Goal: Task Accomplishment & Management: Manage account settings

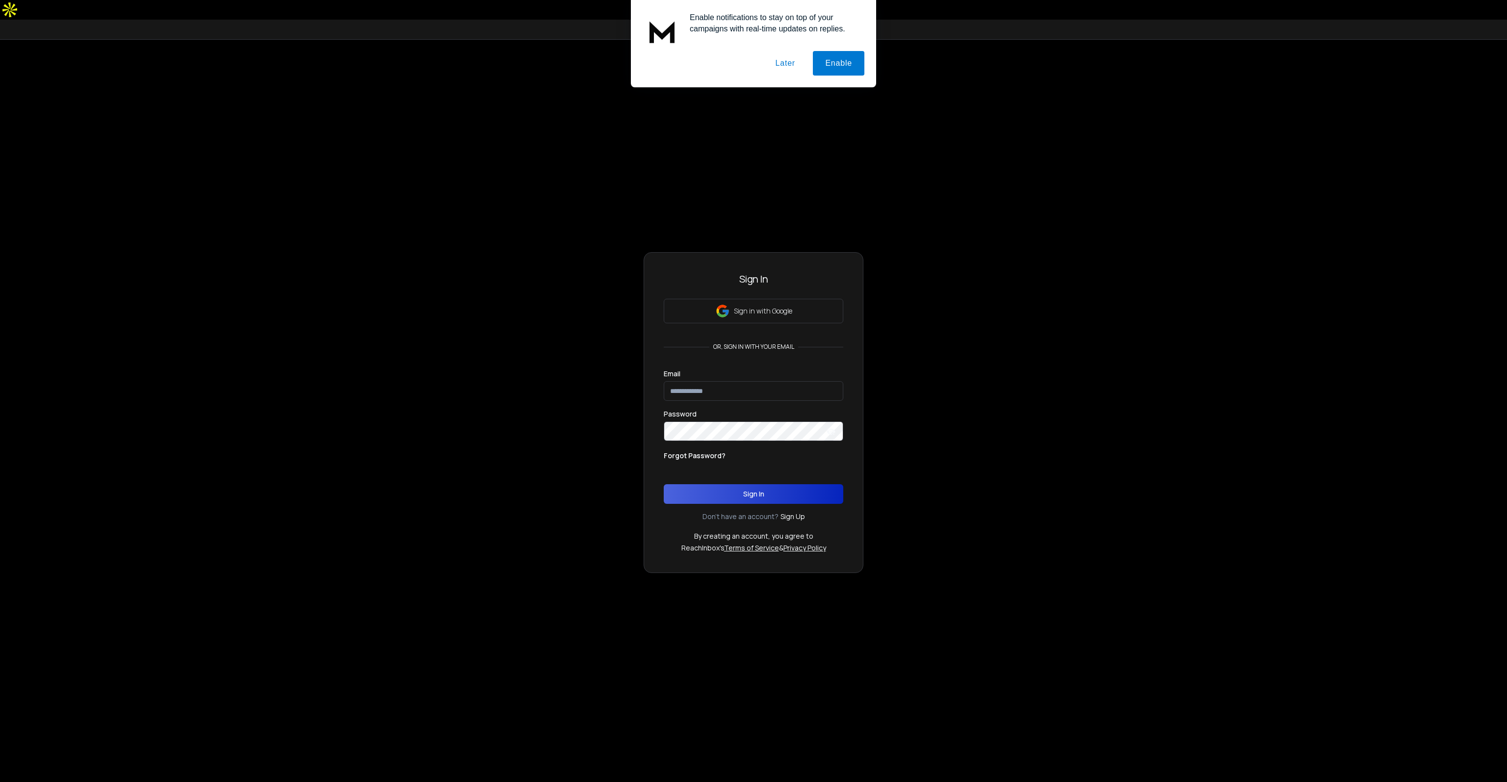
drag, startPoint x: 787, startPoint y: 60, endPoint x: 771, endPoint y: 106, distance: 48.7
click at [787, 60] on button "Later" at bounding box center [785, 63] width 44 height 25
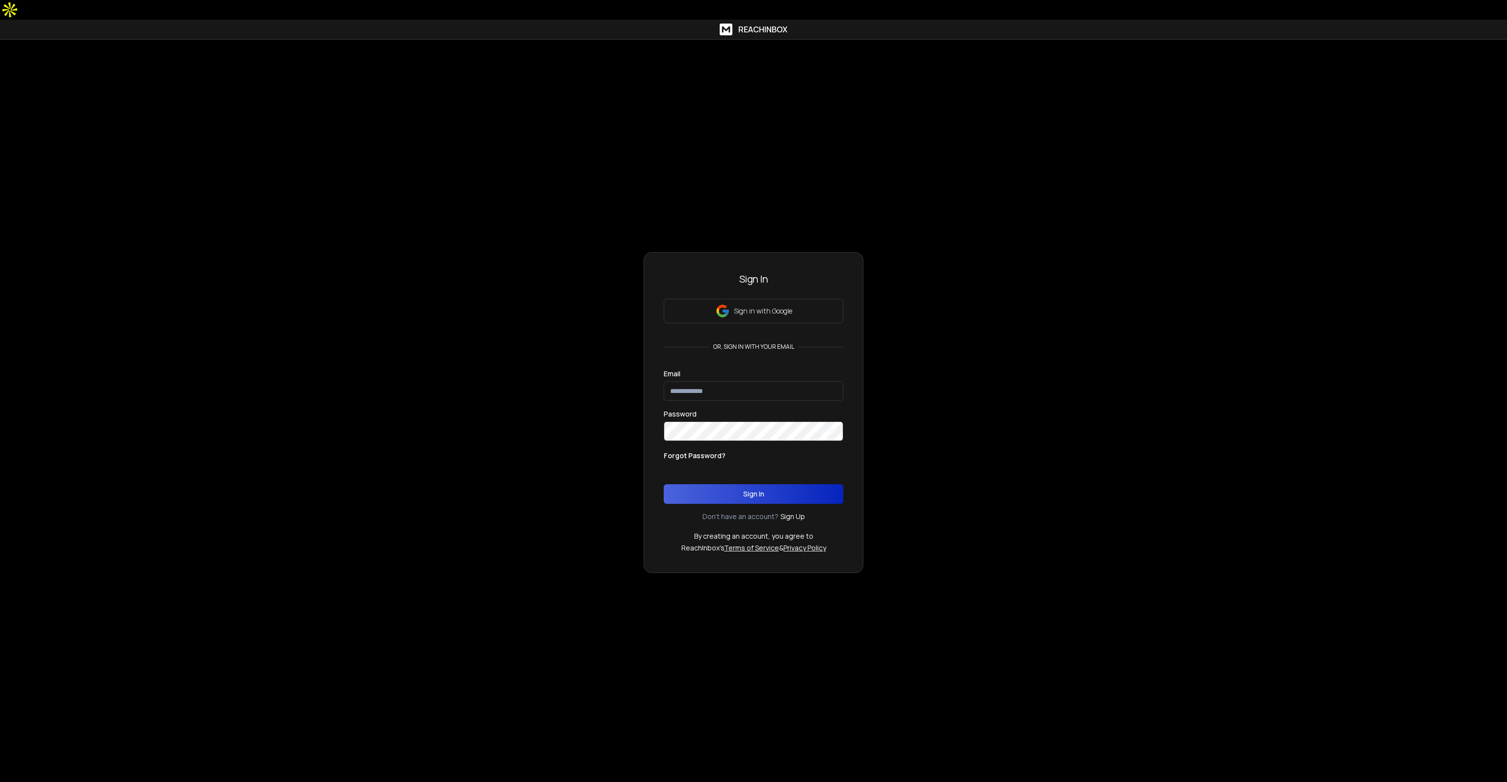
click at [705, 381] on input "email" at bounding box center [754, 391] width 180 height 20
paste input "**********"
type input "**********"
click at [732, 484] on button "Sign In" at bounding box center [754, 494] width 180 height 20
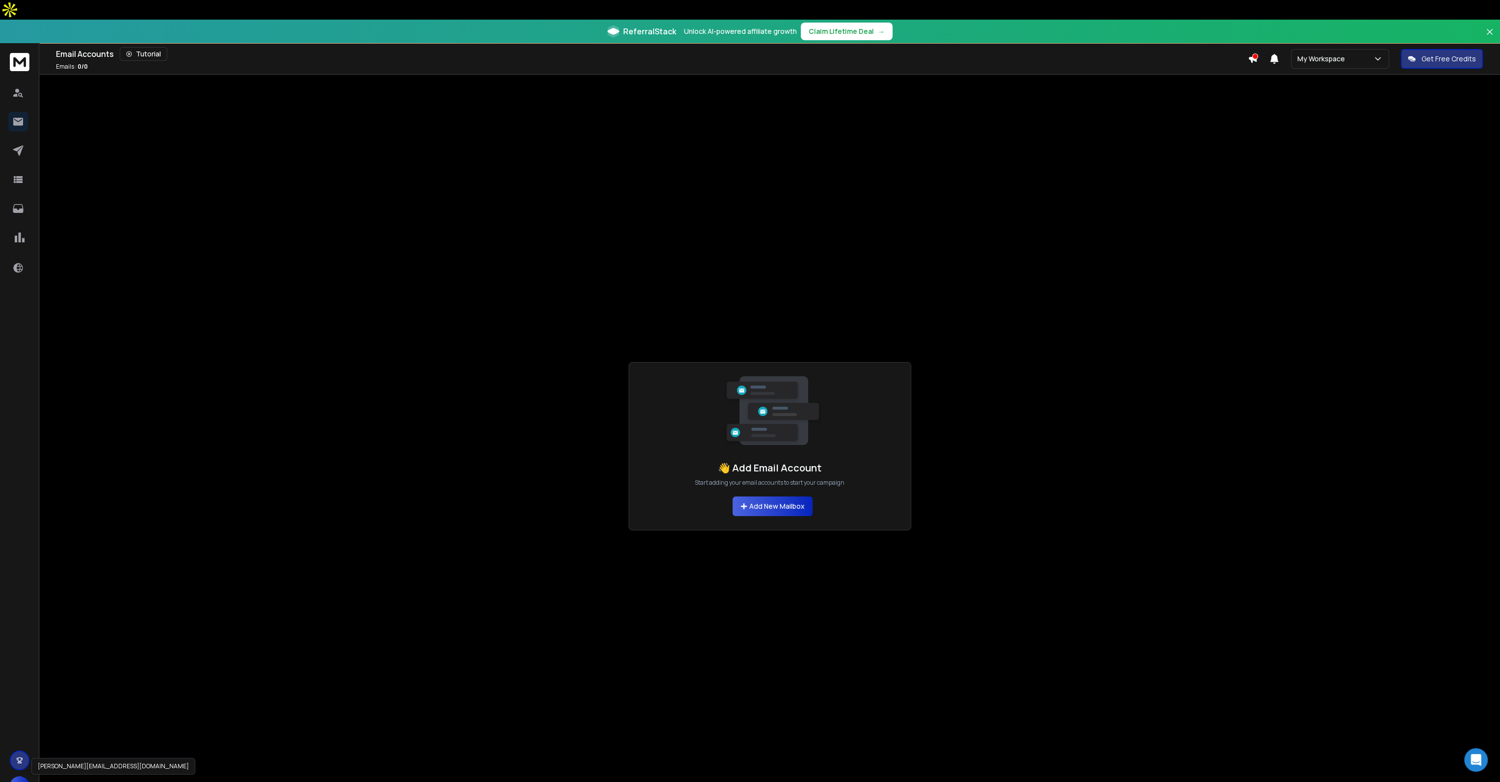
click at [18, 776] on span "S" at bounding box center [20, 786] width 20 height 20
click at [125, 681] on icon at bounding box center [125, 681] width 8 height 8
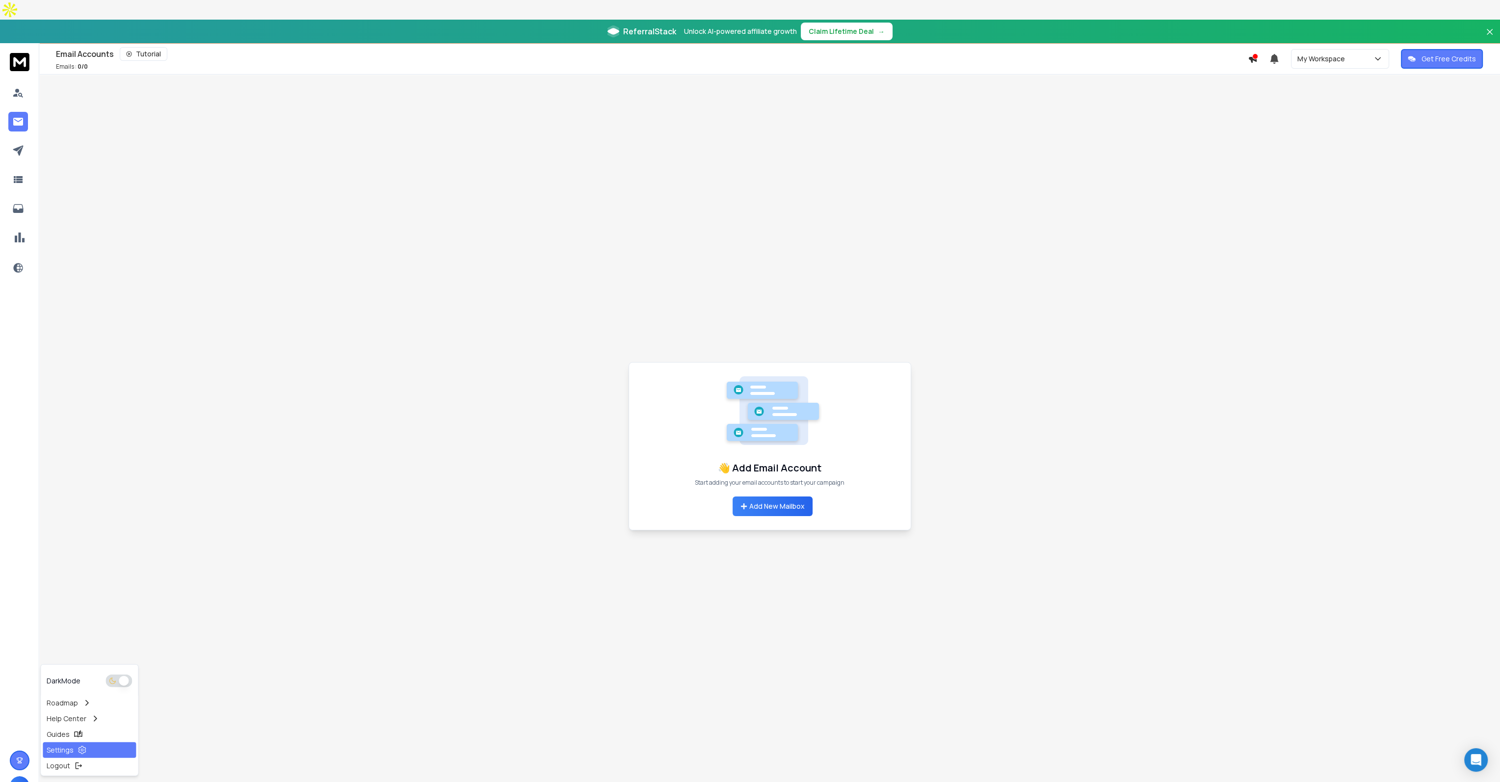
click at [66, 753] on p "Settings" at bounding box center [60, 750] width 27 height 10
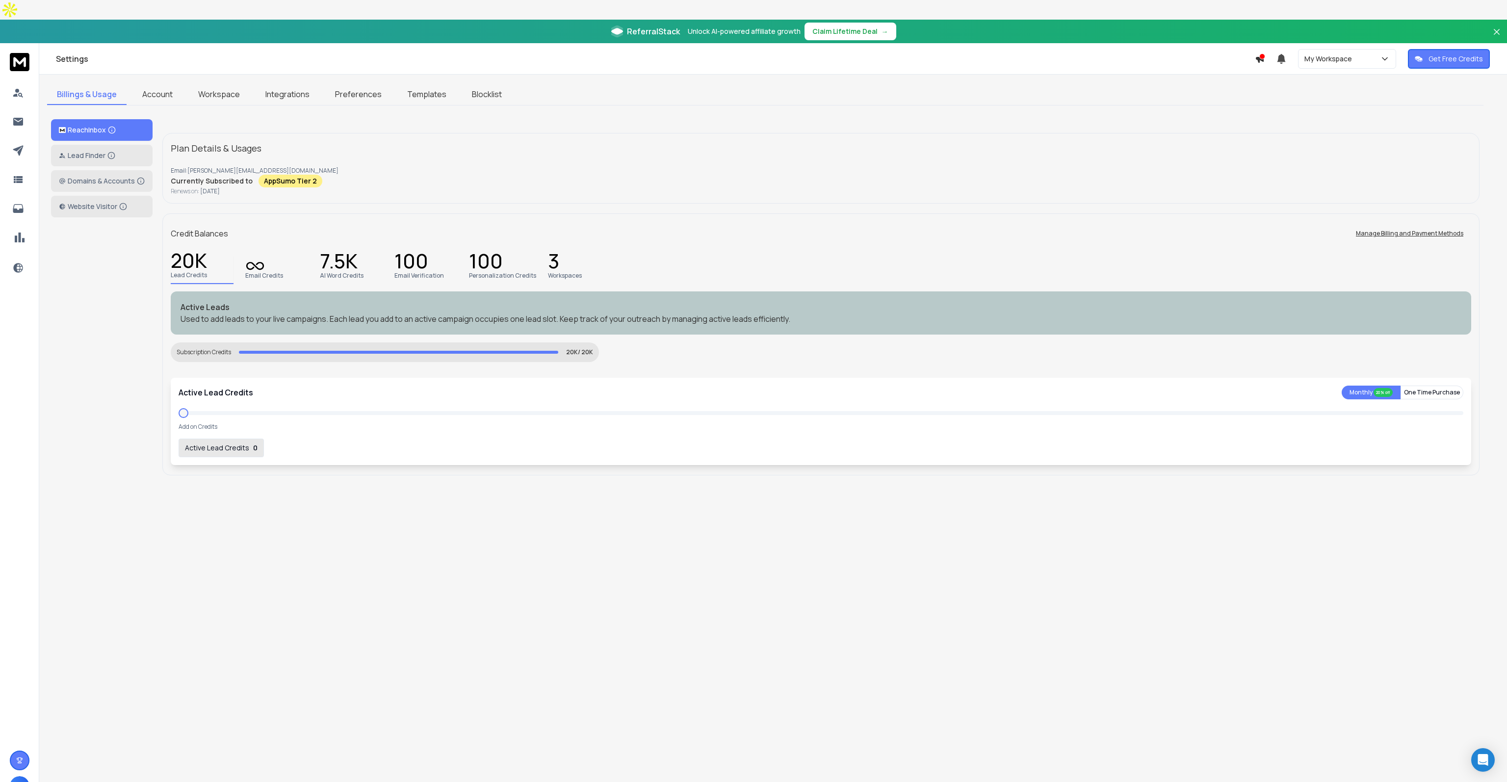
click at [976, 546] on div "Plan Details & Usages Email: [PERSON_NAME][EMAIL_ADDRESS][DOMAIN_NAME] Currentl…" at bounding box center [821, 455] width 1318 height 672
drag, startPoint x: 275, startPoint y: 147, endPoint x: 241, endPoint y: 148, distance: 33.4
click at [241, 148] on div "Plan Details & Usages Email: [PERSON_NAME][EMAIL_ADDRESS][DOMAIN_NAME] Currentl…" at bounding box center [821, 168] width 1318 height 71
click at [300, 141] on div "Plan Details & Usages" at bounding box center [821, 154] width 1301 height 26
drag, startPoint x: 187, startPoint y: 150, endPoint x: 276, endPoint y: 149, distance: 88.3
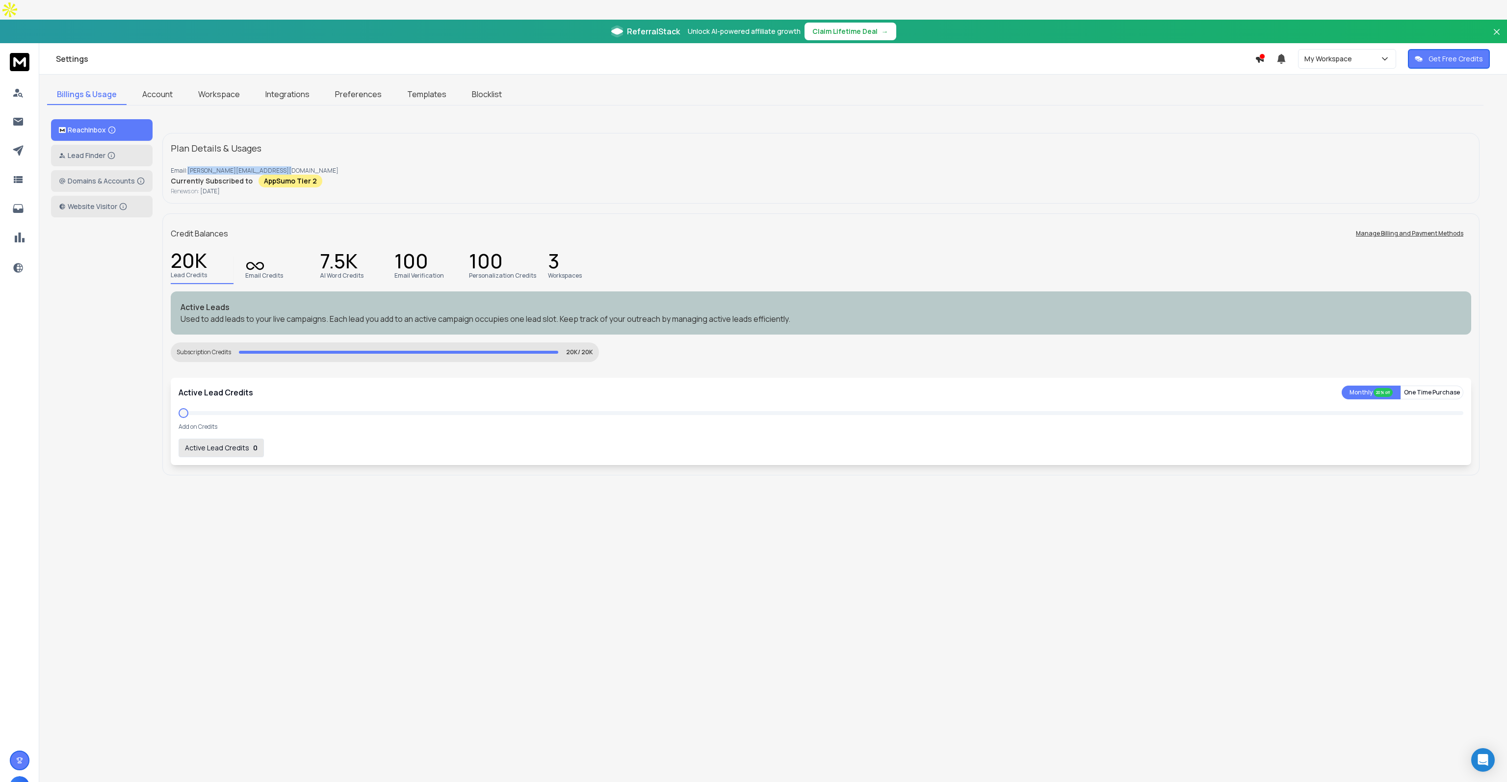
click at [276, 167] on p "Email: [PERSON_NAME][EMAIL_ADDRESS][DOMAIN_NAME]" at bounding box center [821, 171] width 1301 height 8
copy p "[PERSON_NAME][EMAIL_ADDRESS][DOMAIN_NAME]"
click at [442, 167] on p "Email: [PERSON_NAME][EMAIL_ADDRESS][DOMAIN_NAME]" at bounding box center [821, 171] width 1301 height 8
click at [277, 175] on div "AppSumo Tier 2" at bounding box center [291, 181] width 64 height 13
click at [19, 146] on icon at bounding box center [18, 151] width 10 height 10
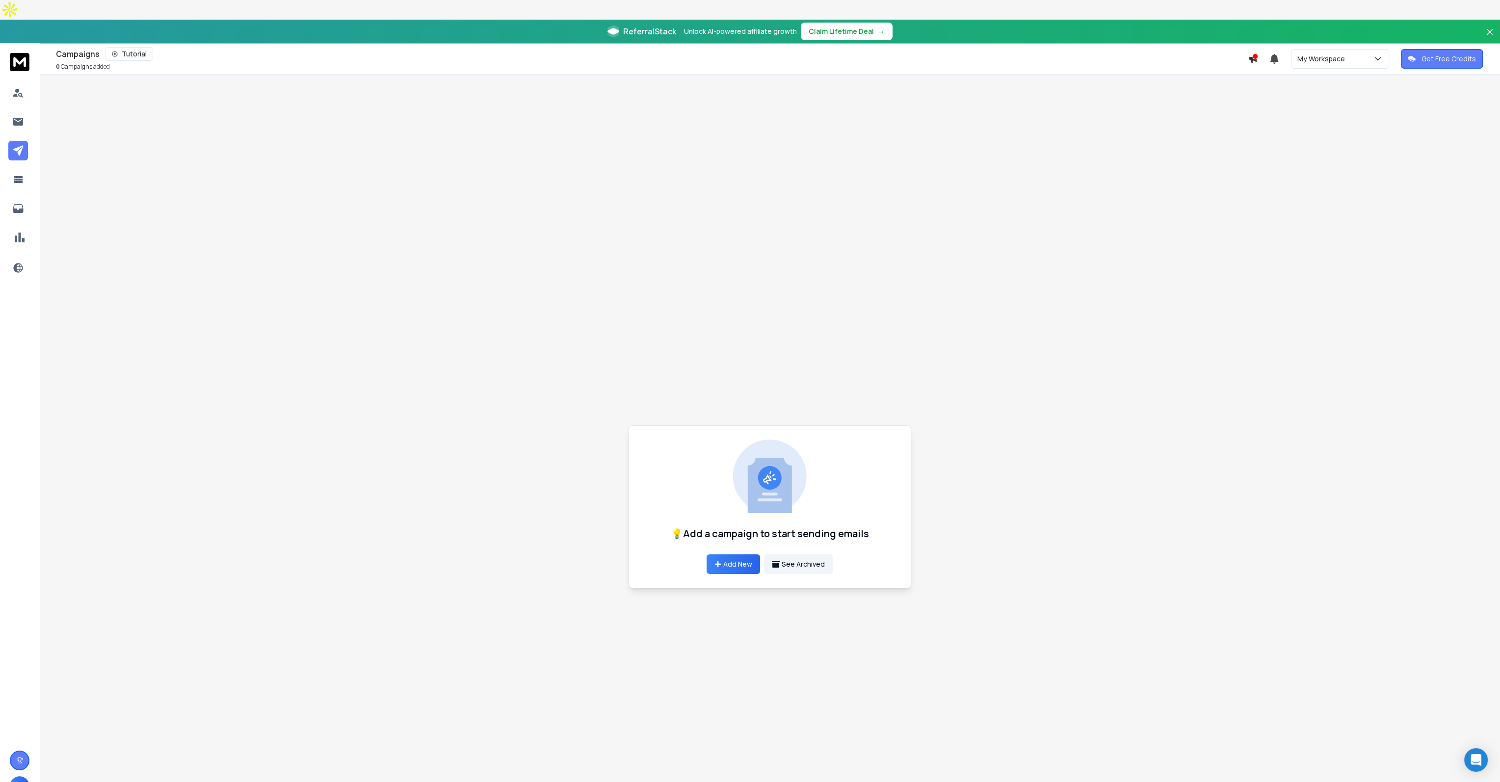
click at [1491, 27] on icon "Close banner" at bounding box center [1489, 31] width 9 height 9
